Goal: Task Accomplishment & Management: Manage account settings

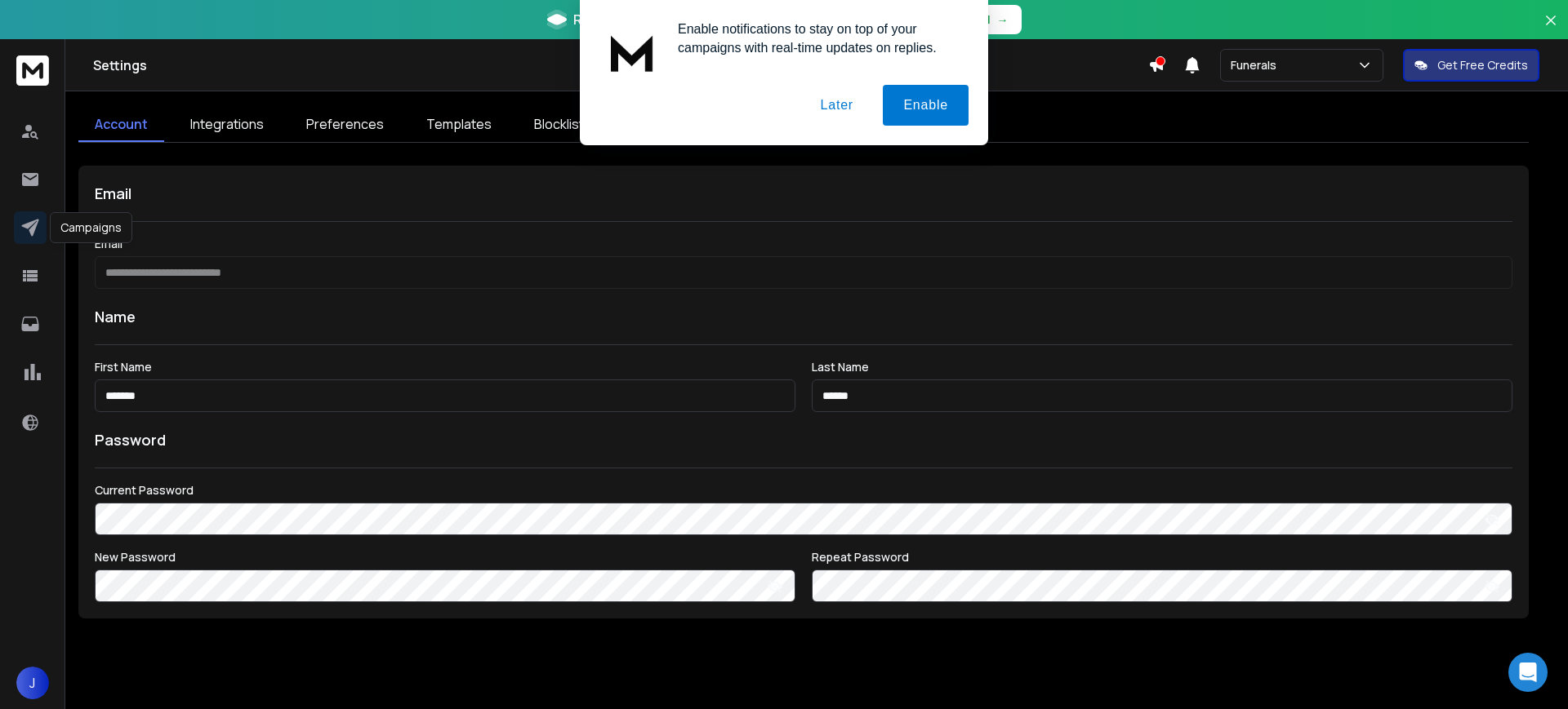
click at [30, 221] on icon at bounding box center [30, 227] width 20 height 20
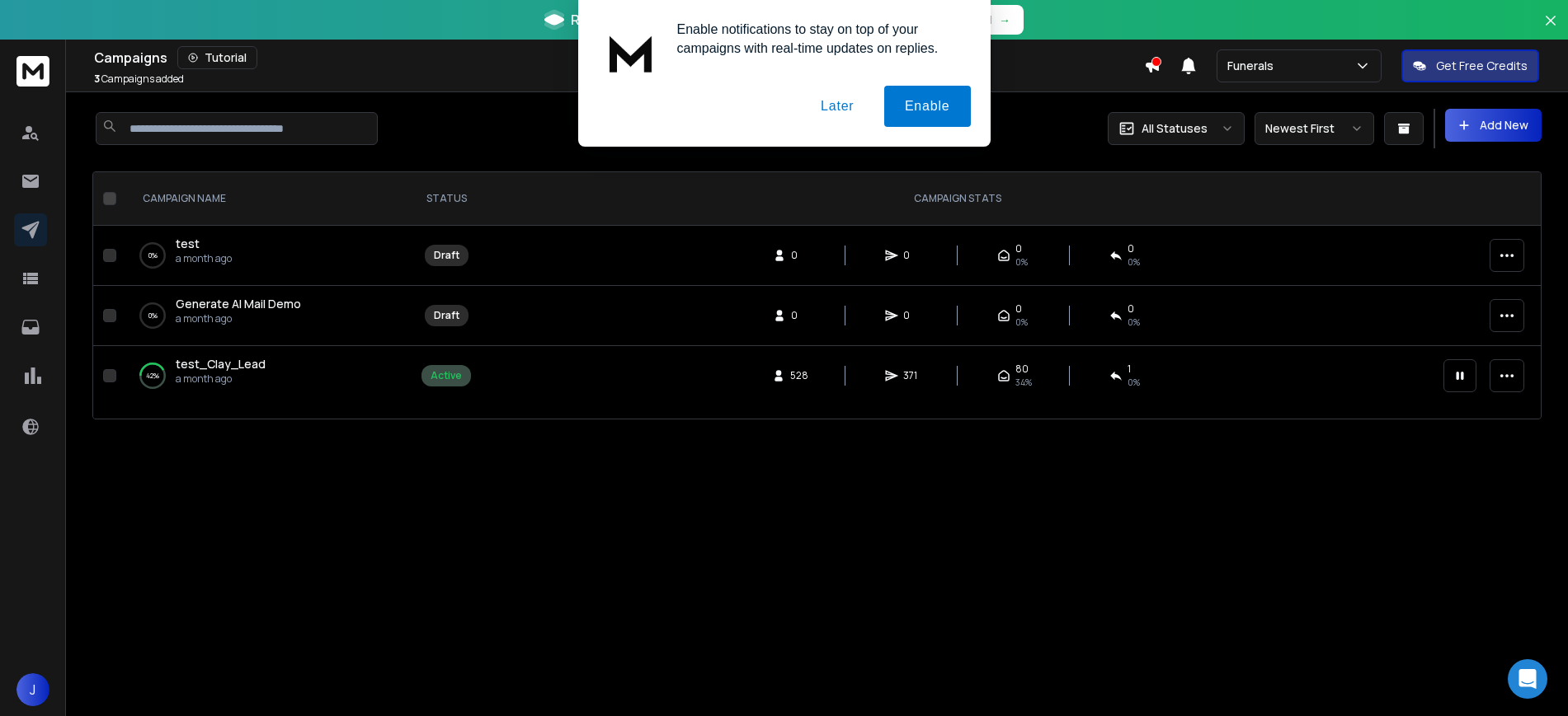
click at [256, 358] on span "test_Clay_Lead" at bounding box center [221, 364] width 90 height 16
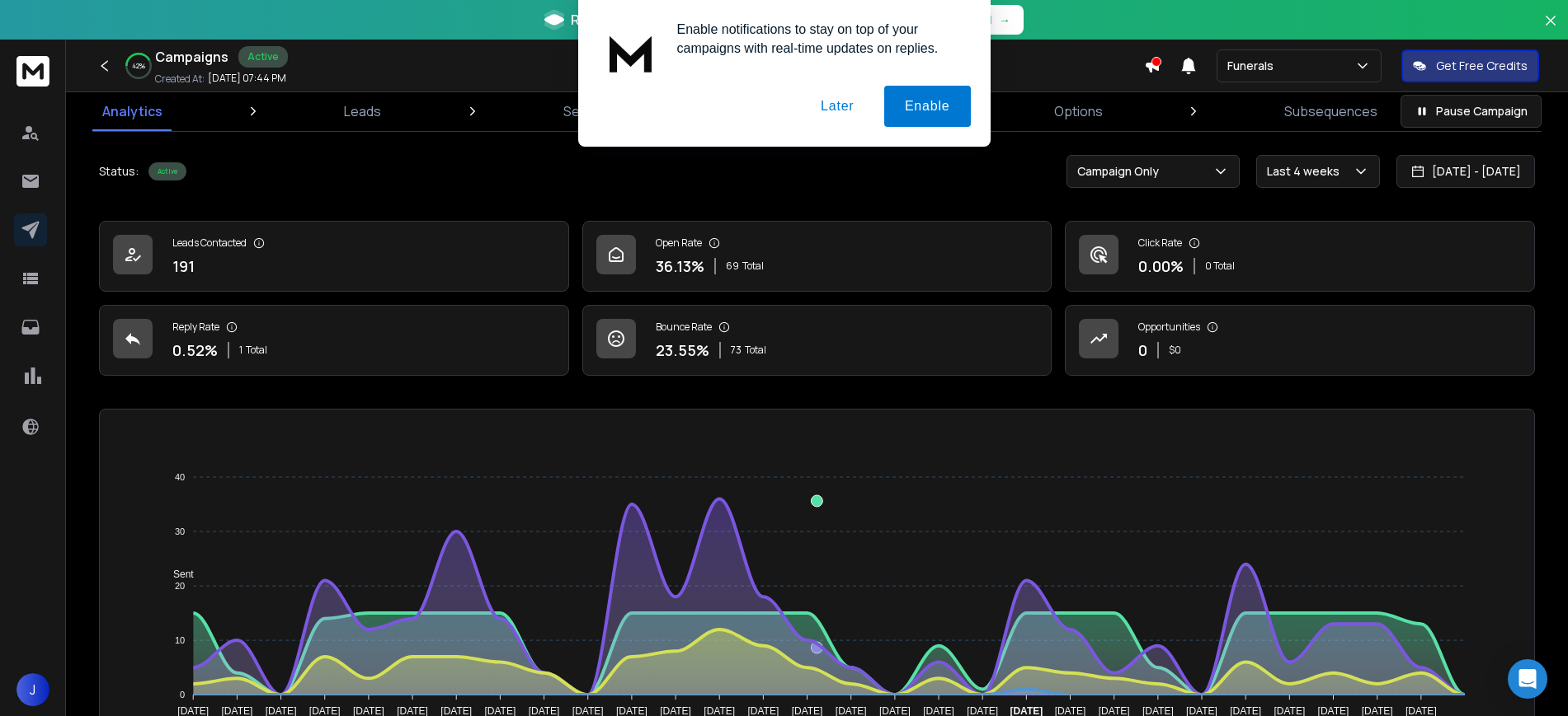
scroll to position [29, 0]
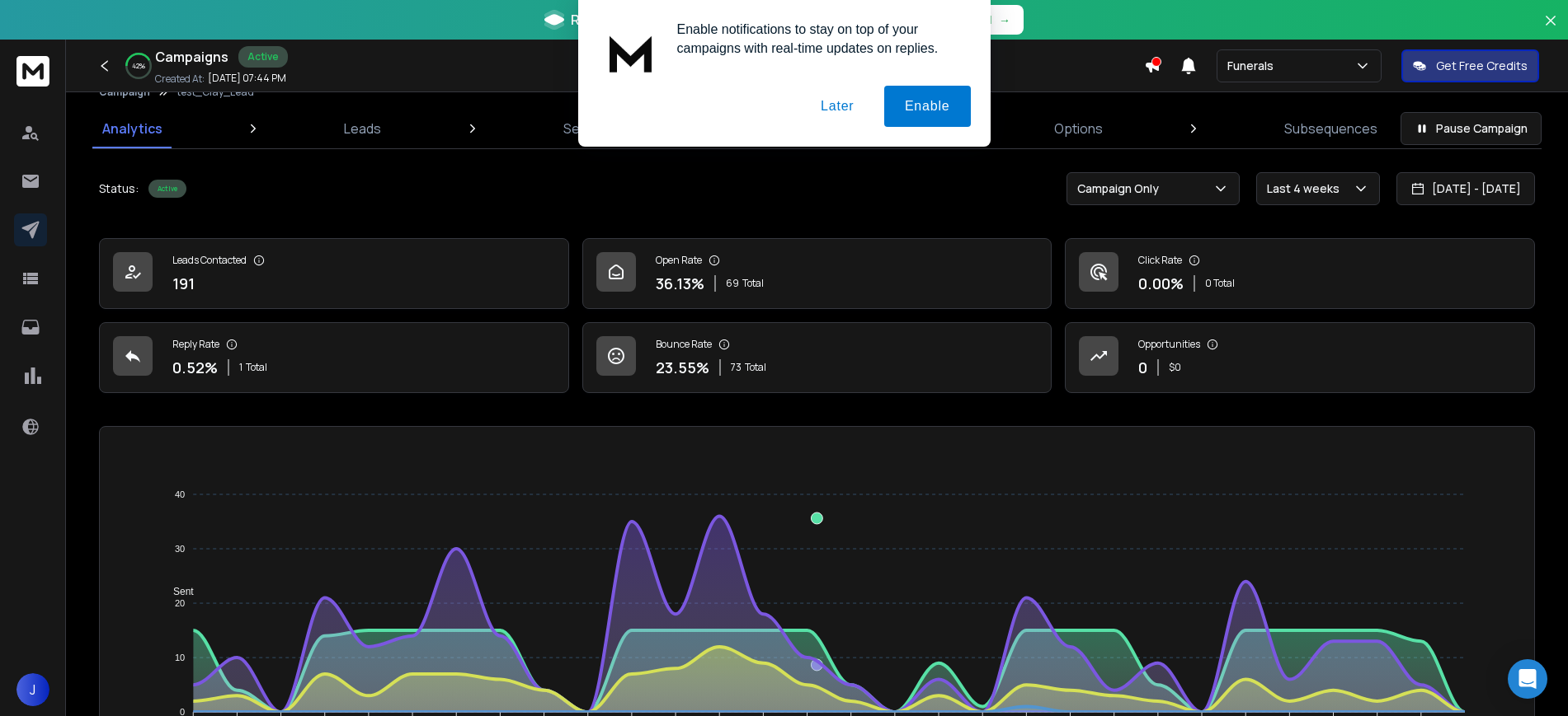
click at [829, 111] on button "Later" at bounding box center [837, 106] width 75 height 42
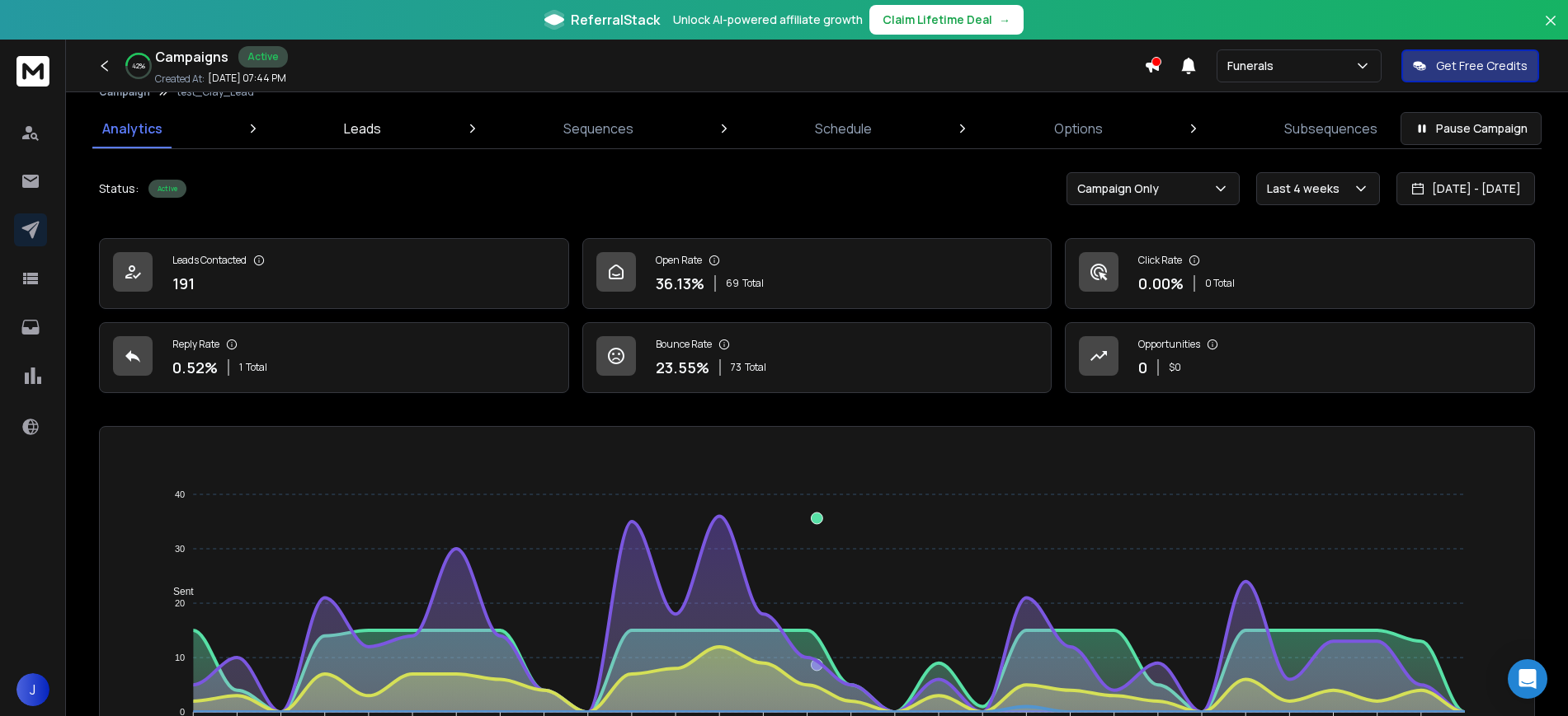
click at [347, 122] on p "Leads" at bounding box center [362, 128] width 37 height 20
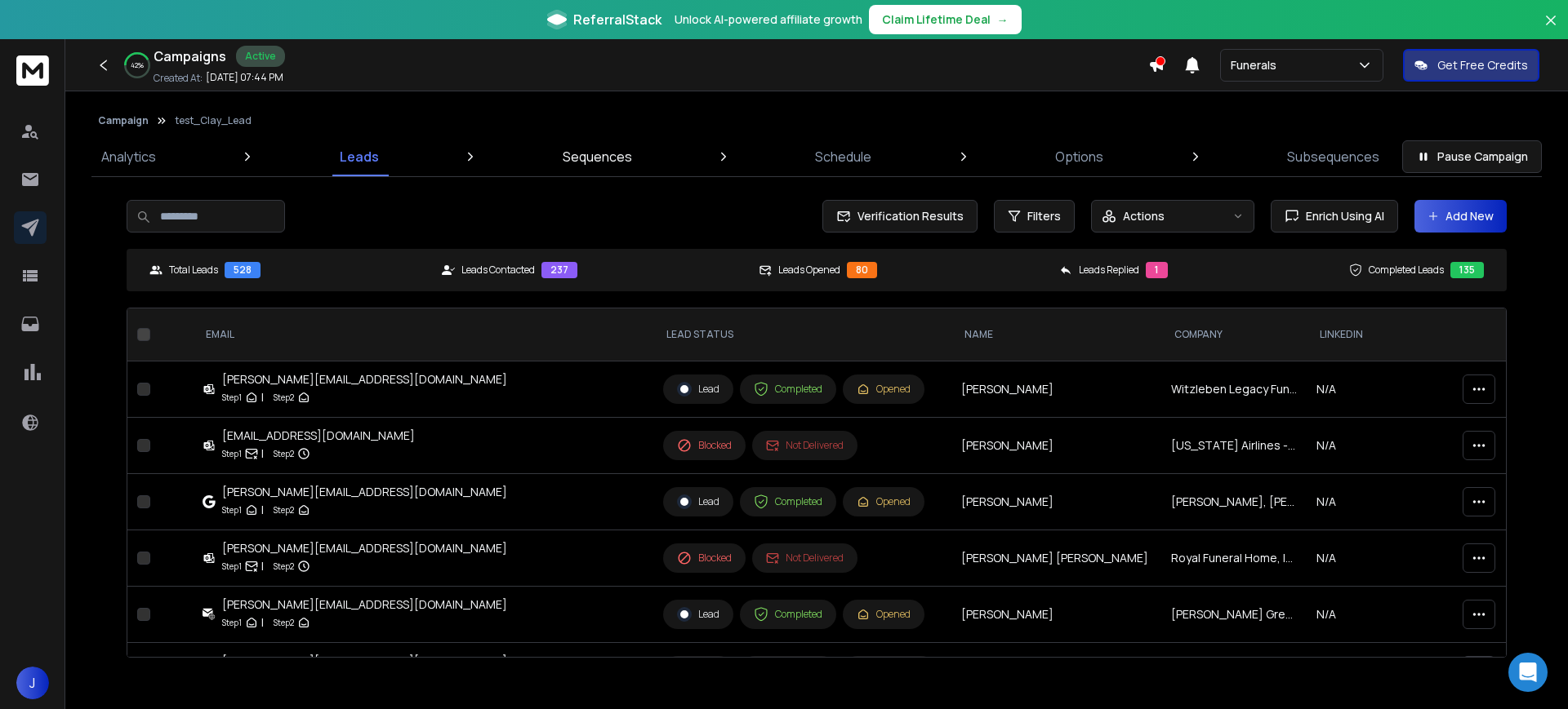
click at [559, 169] on link "Sequences" at bounding box center [598, 157] width 89 height 39
